Goal: Task Accomplishment & Management: Manage account settings

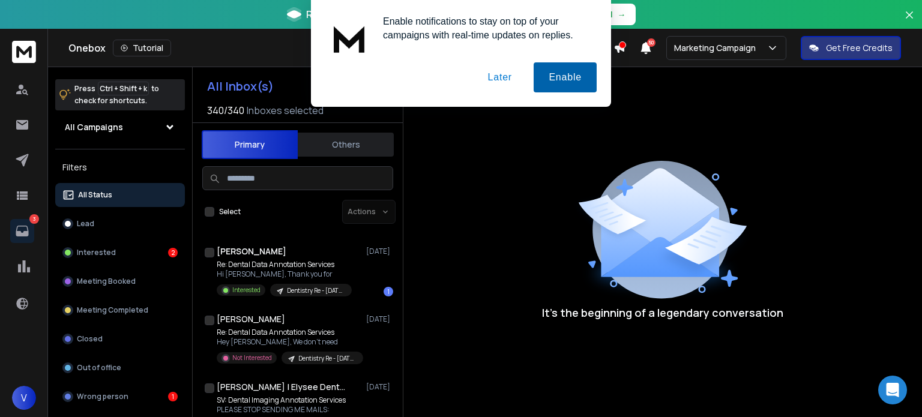
click at [555, 76] on button "Enable" at bounding box center [564, 77] width 63 height 30
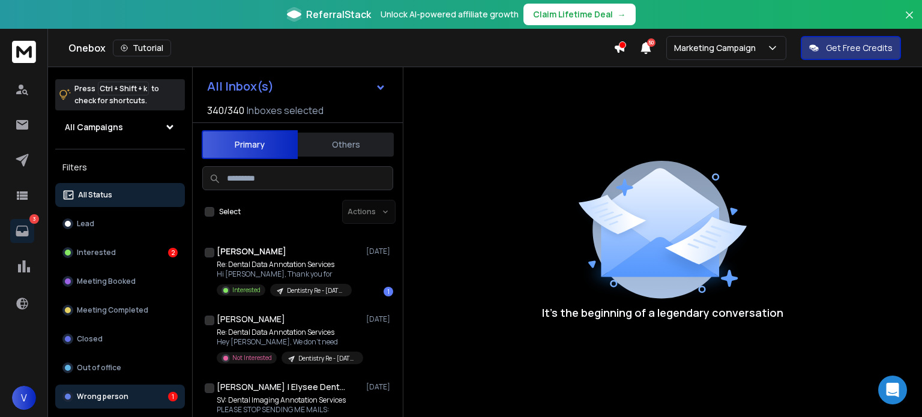
click at [126, 395] on button "Wrong person 1" at bounding box center [120, 397] width 130 height 24
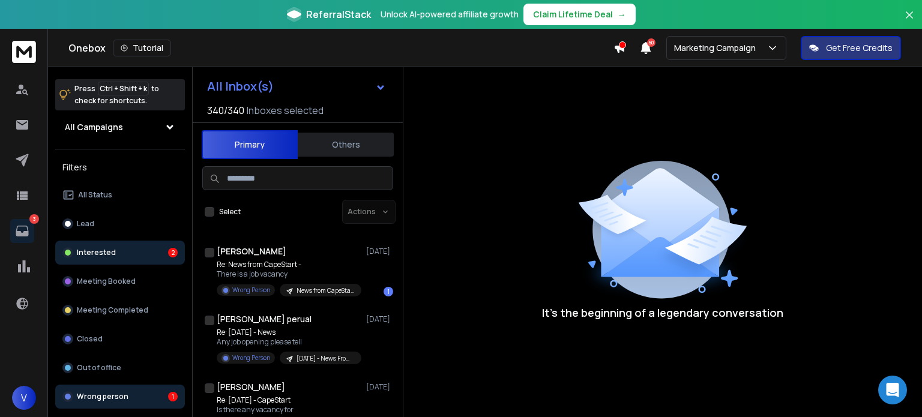
click at [118, 259] on button "Interested 2" at bounding box center [120, 253] width 130 height 24
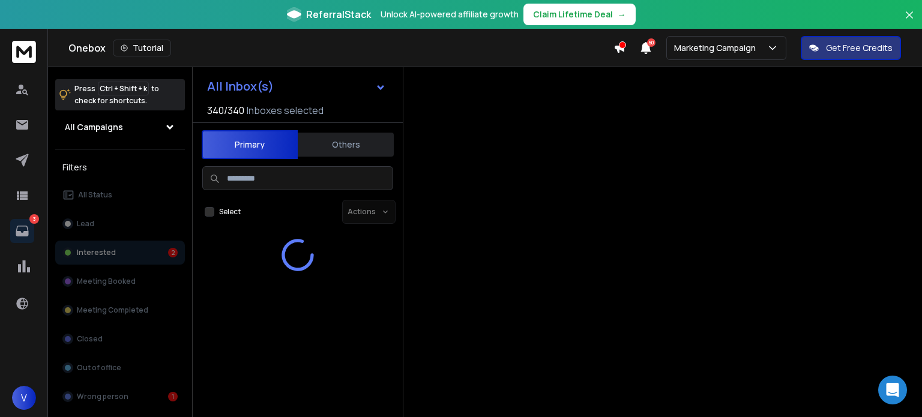
click at [907, 14] on icon "Close banner" at bounding box center [909, 15] width 11 height 11
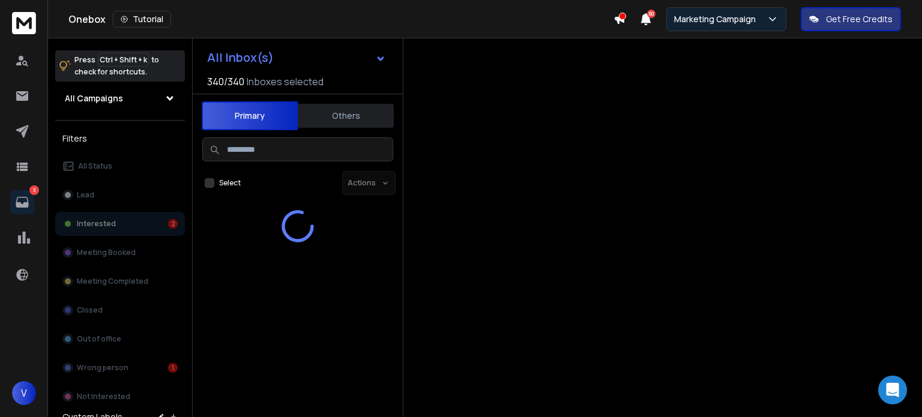
click at [741, 20] on p "Marketing Campaign" at bounding box center [717, 19] width 86 height 12
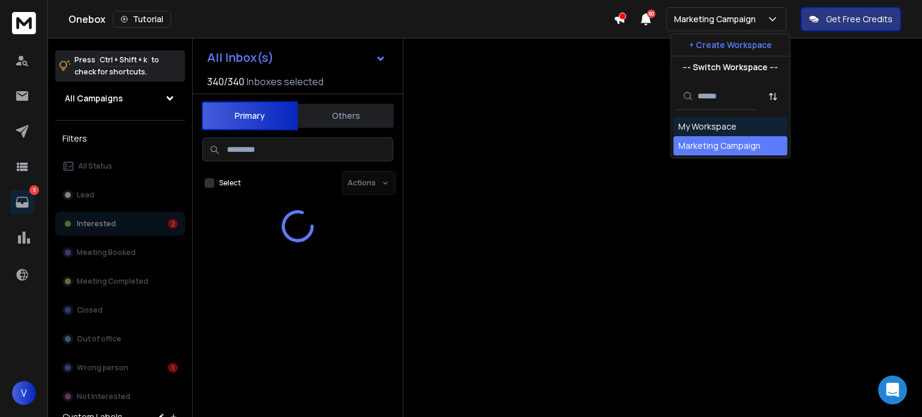
click at [527, 18] on div "Onebox Tutorial" at bounding box center [340, 19] width 545 height 17
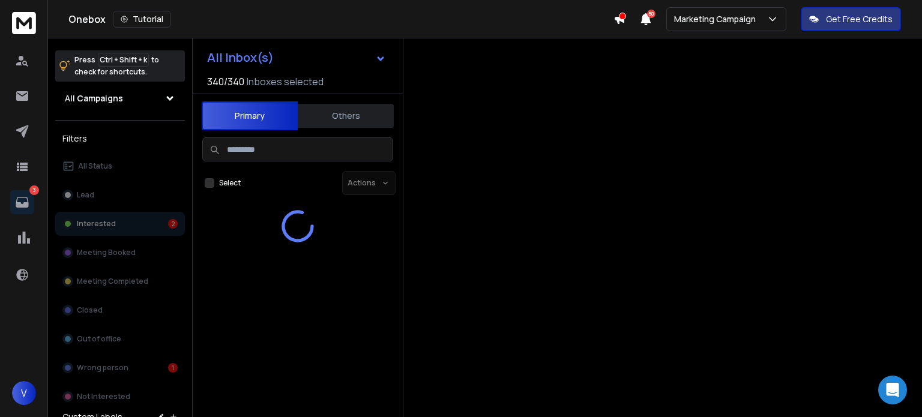
click at [93, 226] on div "All Status Lead Interested 2 Meeting Booked Meeting Completed Closed Out of off…" at bounding box center [120, 281] width 130 height 254
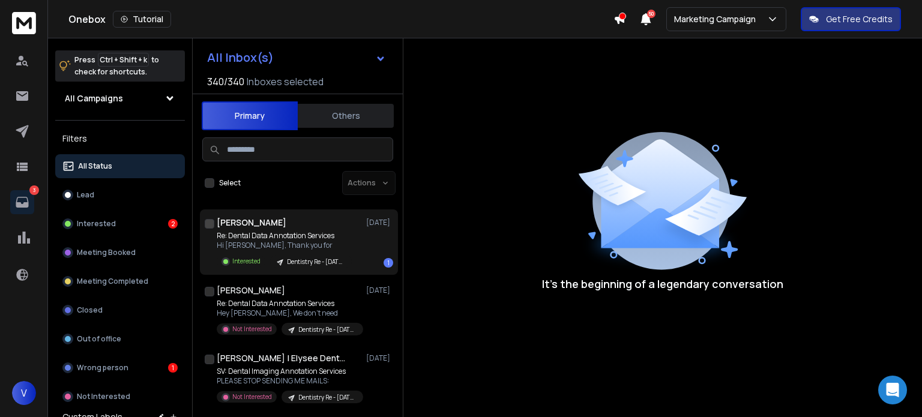
click at [266, 233] on p "Re: Dental Data Annotation Services" at bounding box center [284, 236] width 135 height 10
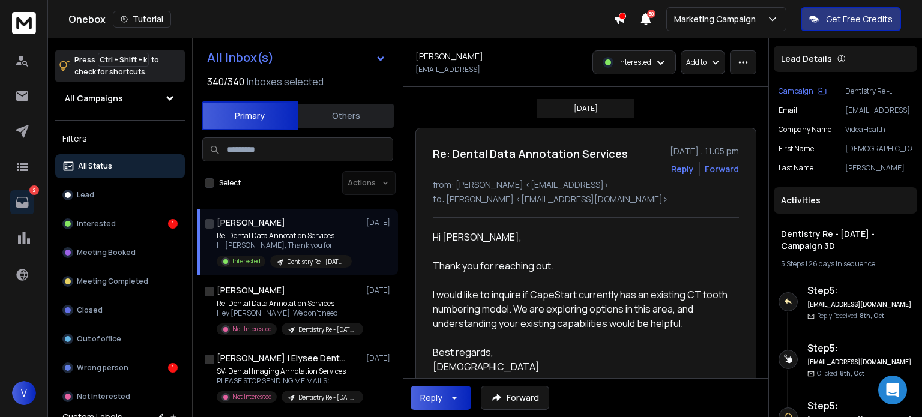
drag, startPoint x: 566, startPoint y: 182, endPoint x: 596, endPoint y: 182, distance: 30.0
click at [596, 182] on p "from: [PERSON_NAME] <[EMAIL_ADDRESS]>" at bounding box center [586, 185] width 306 height 12
click at [540, 62] on div "[PERSON_NAME] [PERSON_NAME] [PERSON_NAME][EMAIL_ADDRESS]" at bounding box center [498, 62] width 167 height 24
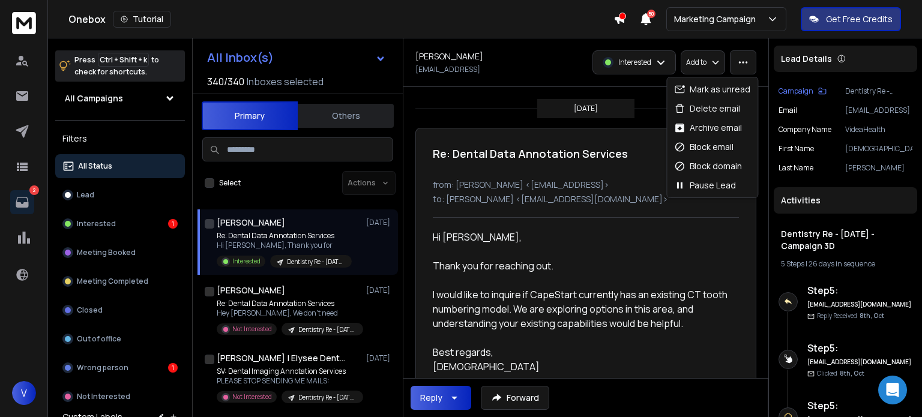
click at [736, 63] on button "button" at bounding box center [743, 62] width 26 height 24
click at [730, 83] on div "Mark as unread" at bounding box center [712, 89] width 76 height 12
